Goal: Task Accomplishment & Management: Manage account settings

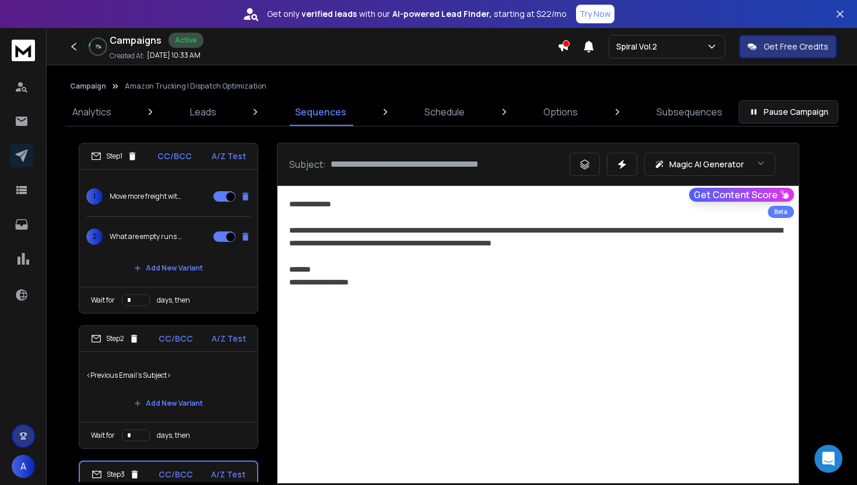
scroll to position [204, 0]
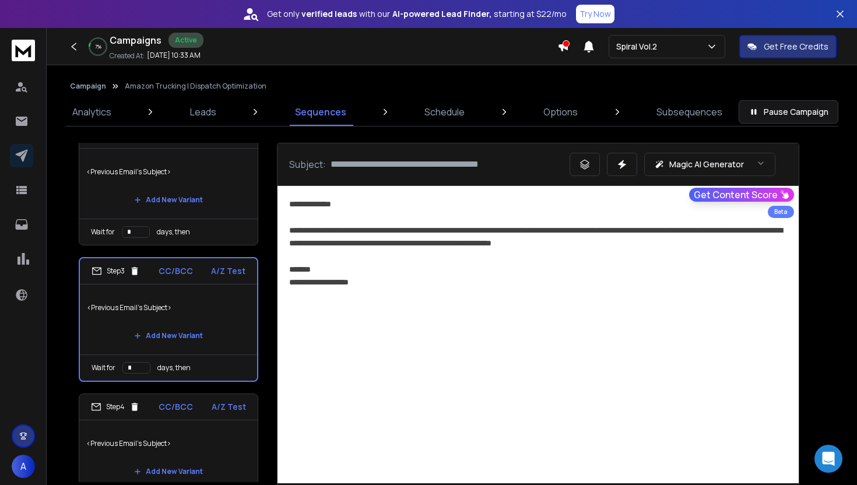
click at [672, 48] on div "Spiral Vol.2" at bounding box center [666, 47] width 101 height 12
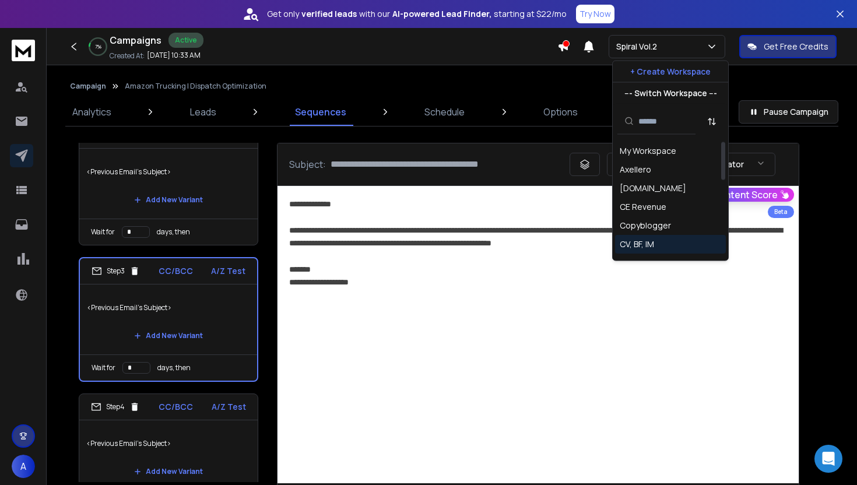
click at [635, 247] on div "CV, BF, IM" at bounding box center [637, 245] width 34 height 12
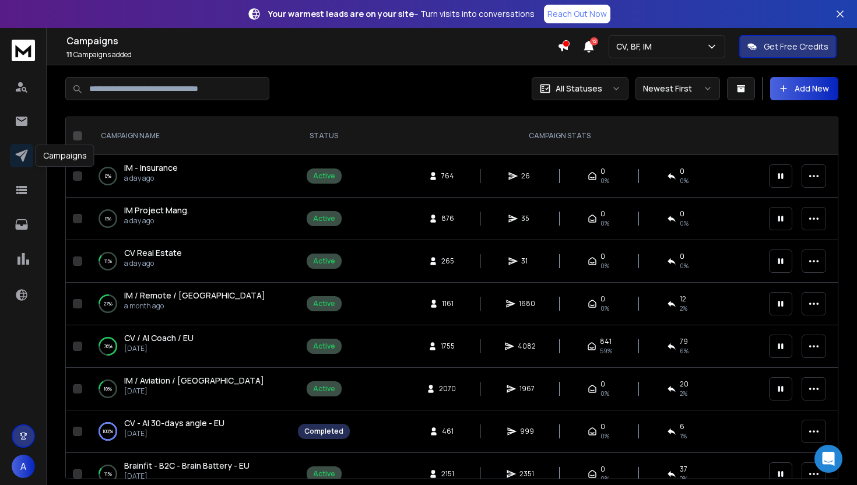
click at [21, 159] on icon at bounding box center [21, 155] width 12 height 12
click at [162, 253] on span "CV Real Estate" at bounding box center [153, 252] width 58 height 11
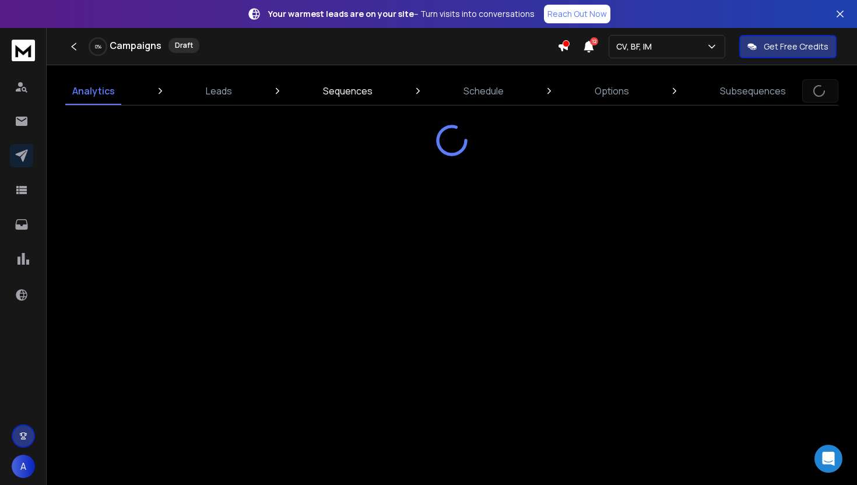
click at [341, 89] on p "Sequences" at bounding box center [348, 91] width 50 height 14
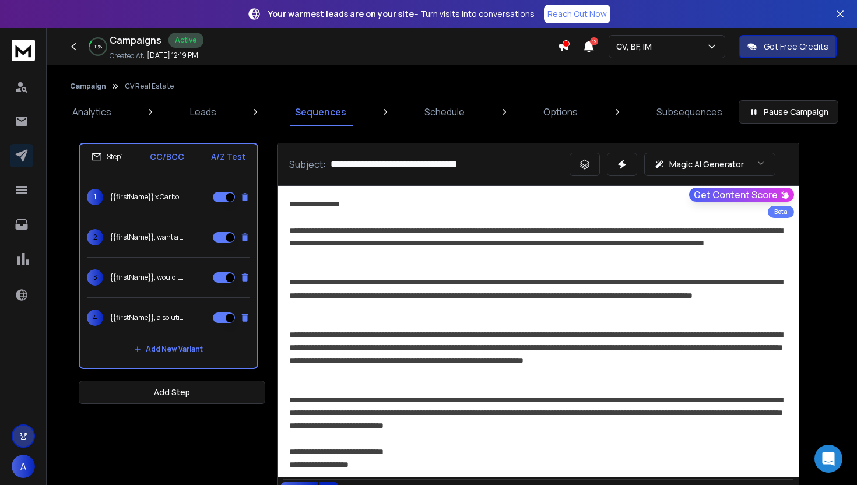
click at [173, 231] on div "2 {{firstName}}, want a costless trial?" at bounding box center [136, 237] width 98 height 16
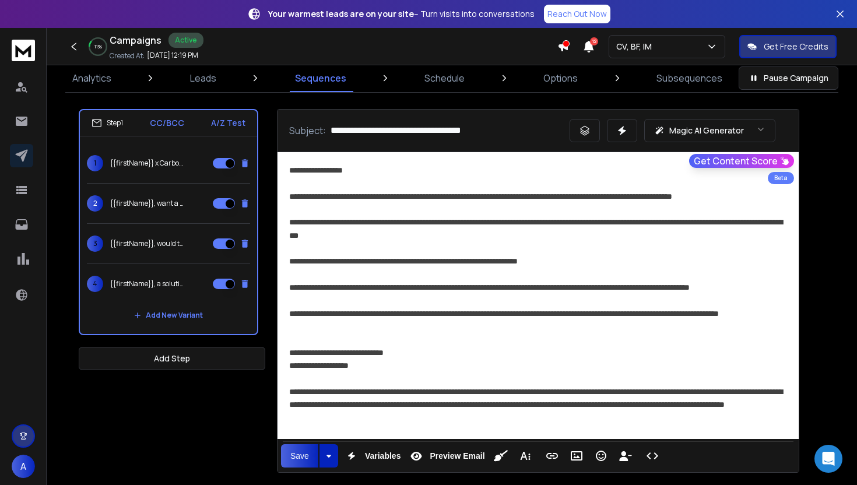
scroll to position [38, 0]
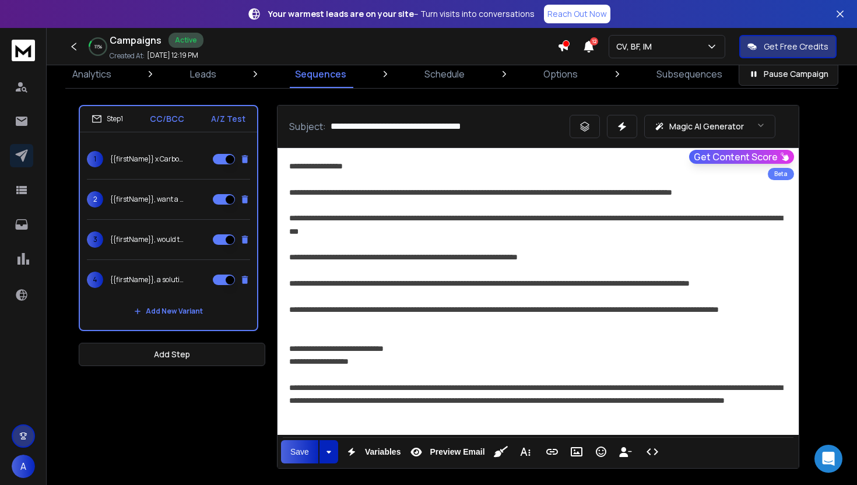
click at [177, 164] on div "1 {{firstName}} x Carbon Voice - intro" at bounding box center [136, 159] width 98 height 16
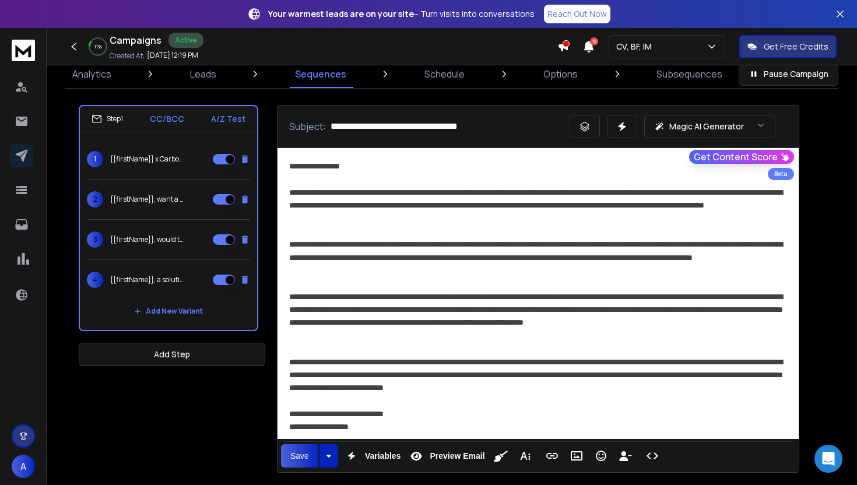
click at [160, 279] on p "{{firstName}}, a solution for {{companyName}}?" at bounding box center [147, 279] width 75 height 9
type input "**********"
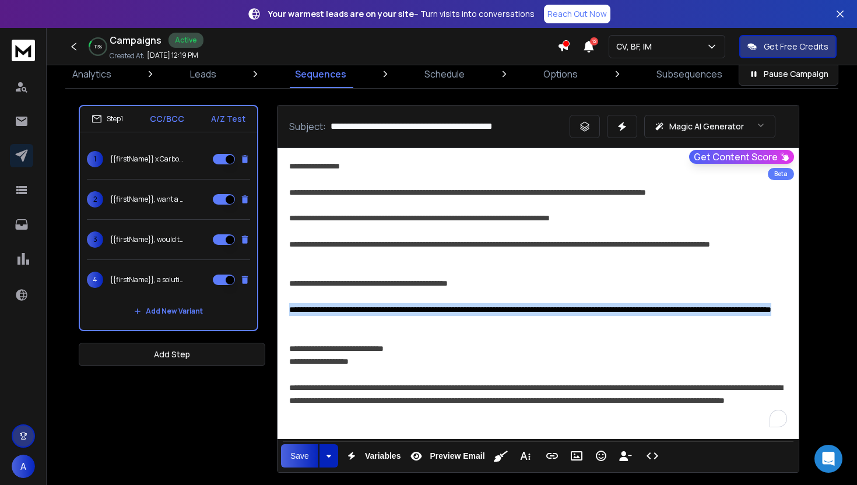
drag, startPoint x: 395, startPoint y: 321, endPoint x: 276, endPoint y: 313, distance: 119.2
click at [276, 313] on div "**********" at bounding box center [452, 289] width 746 height 368
